Goal: Task Accomplishment & Management: Use online tool/utility

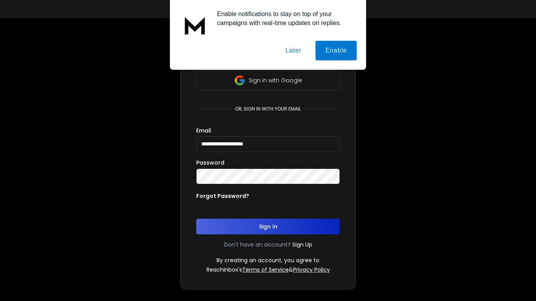
type input "**********"
click at [268, 226] on button "Sign In" at bounding box center [268, 227] width 144 height 16
